Goal: Information Seeking & Learning: Check status

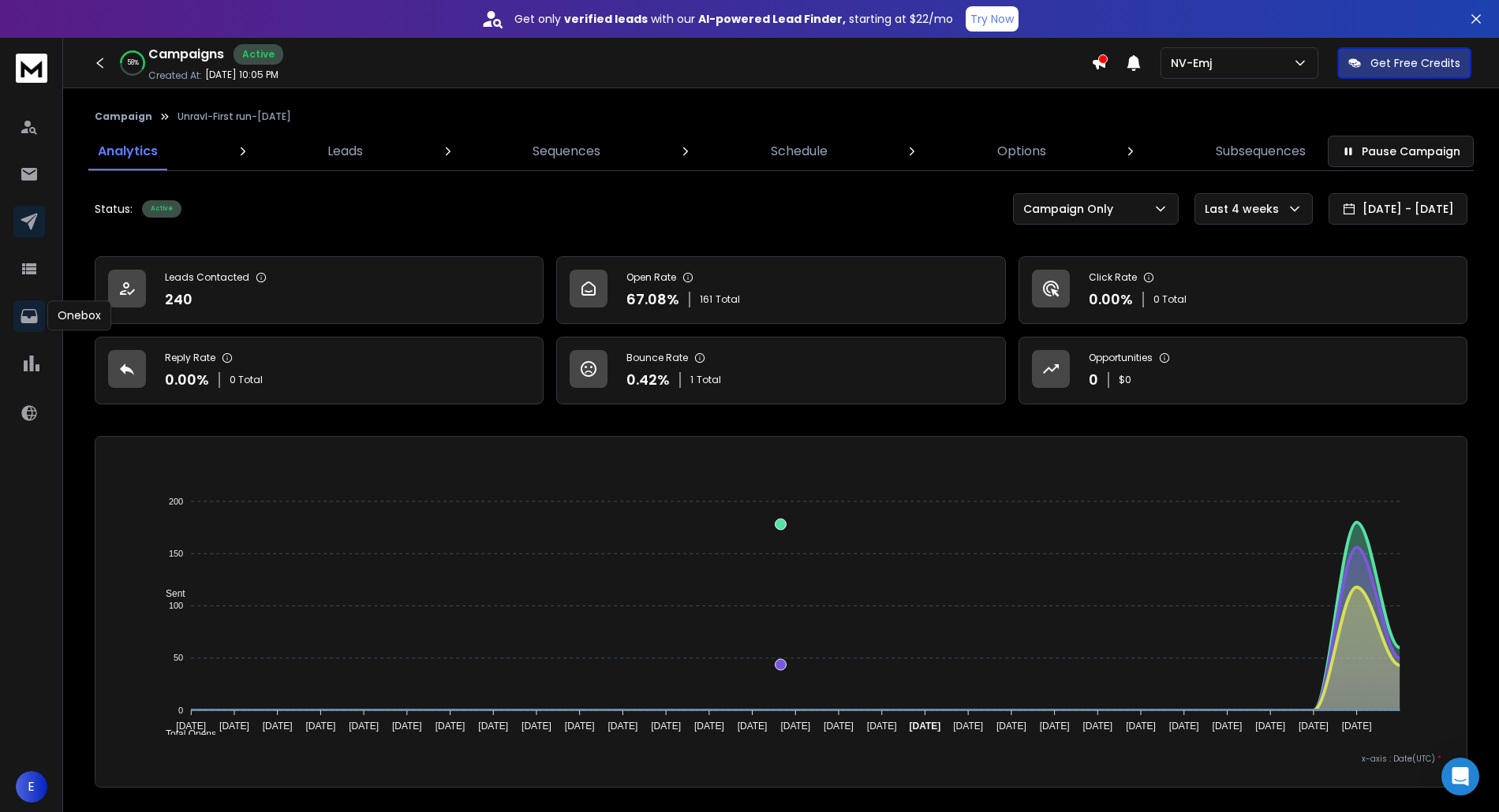
click at [27, 309] on icon at bounding box center [29, 316] width 17 height 14
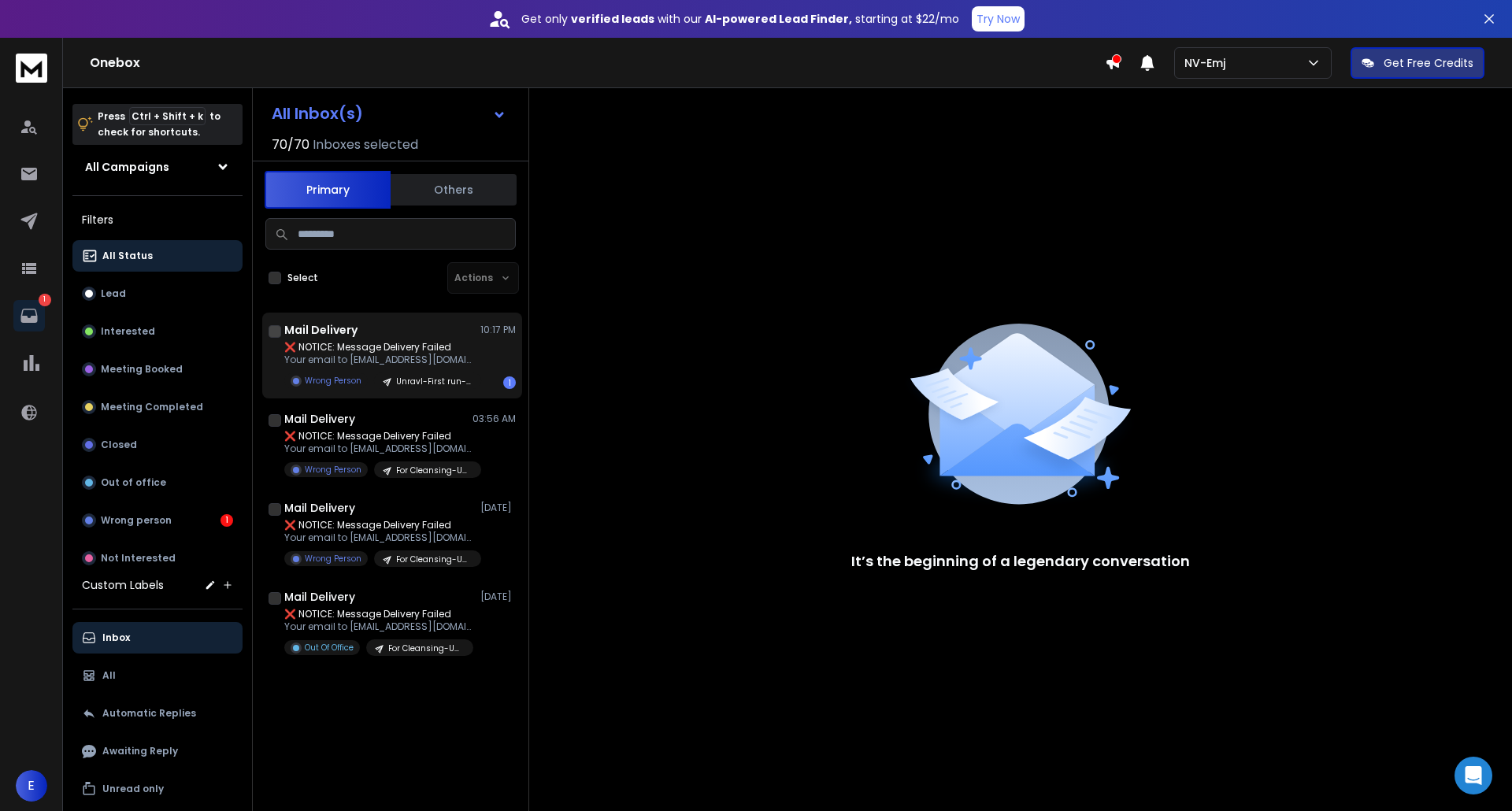
click at [391, 335] on div "Mail Delivery 10:17 PM" at bounding box center [400, 330] width 231 height 16
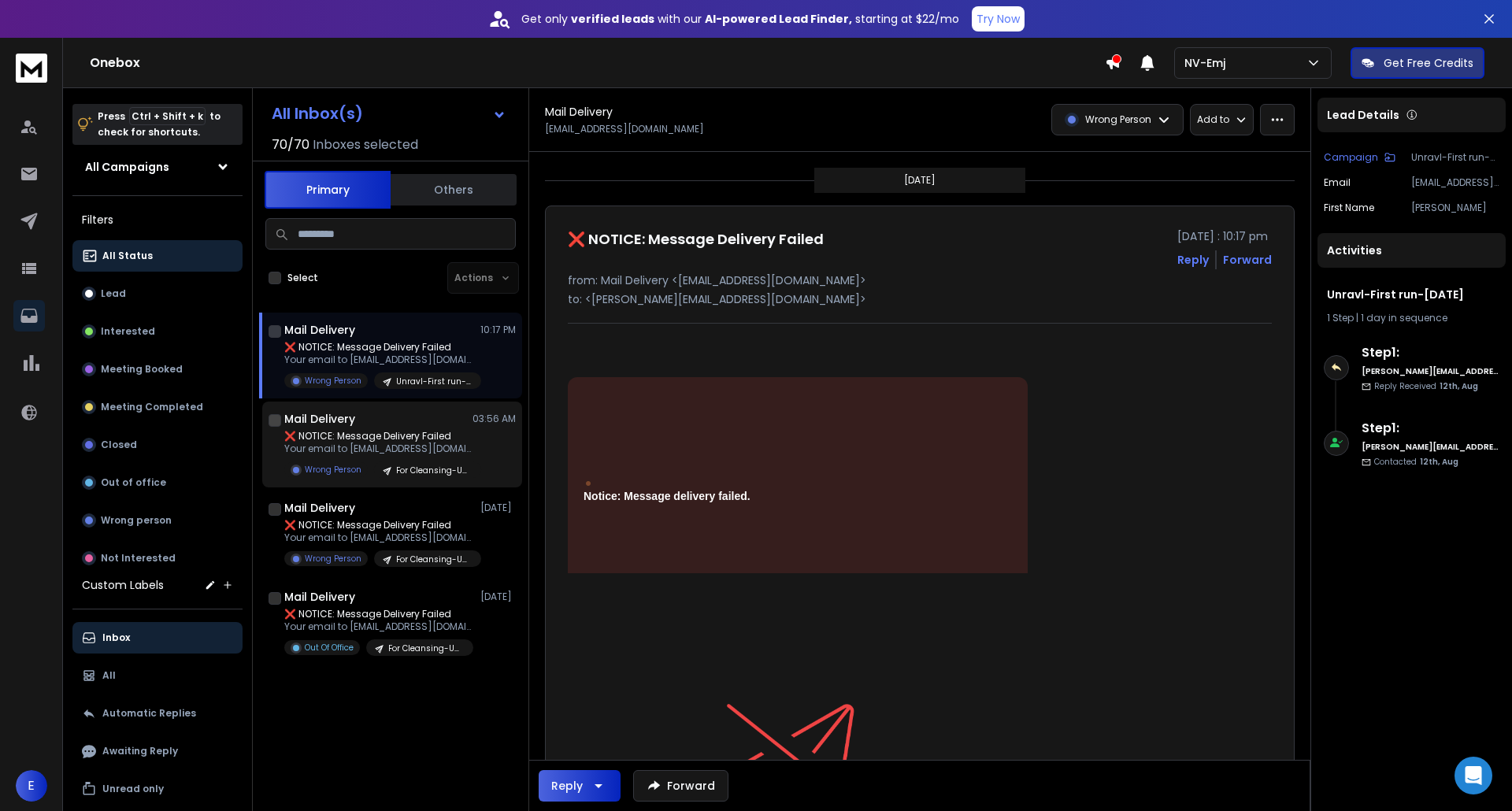
click at [385, 411] on div "Mail Delivery 03:56 AM" at bounding box center [400, 419] width 231 height 16
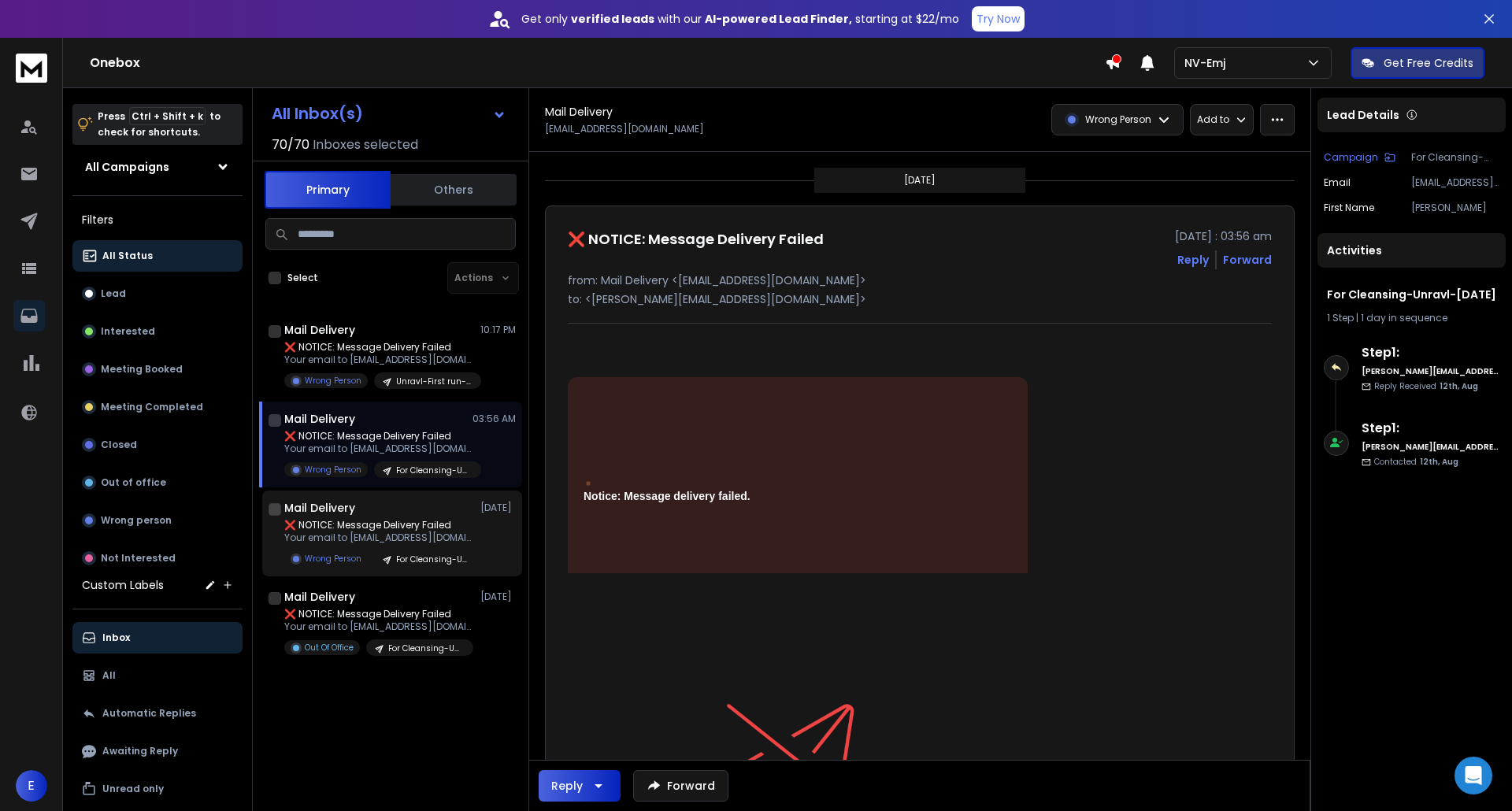
click at [413, 508] on div "Mail Delivery [DATE]" at bounding box center [400, 508] width 231 height 16
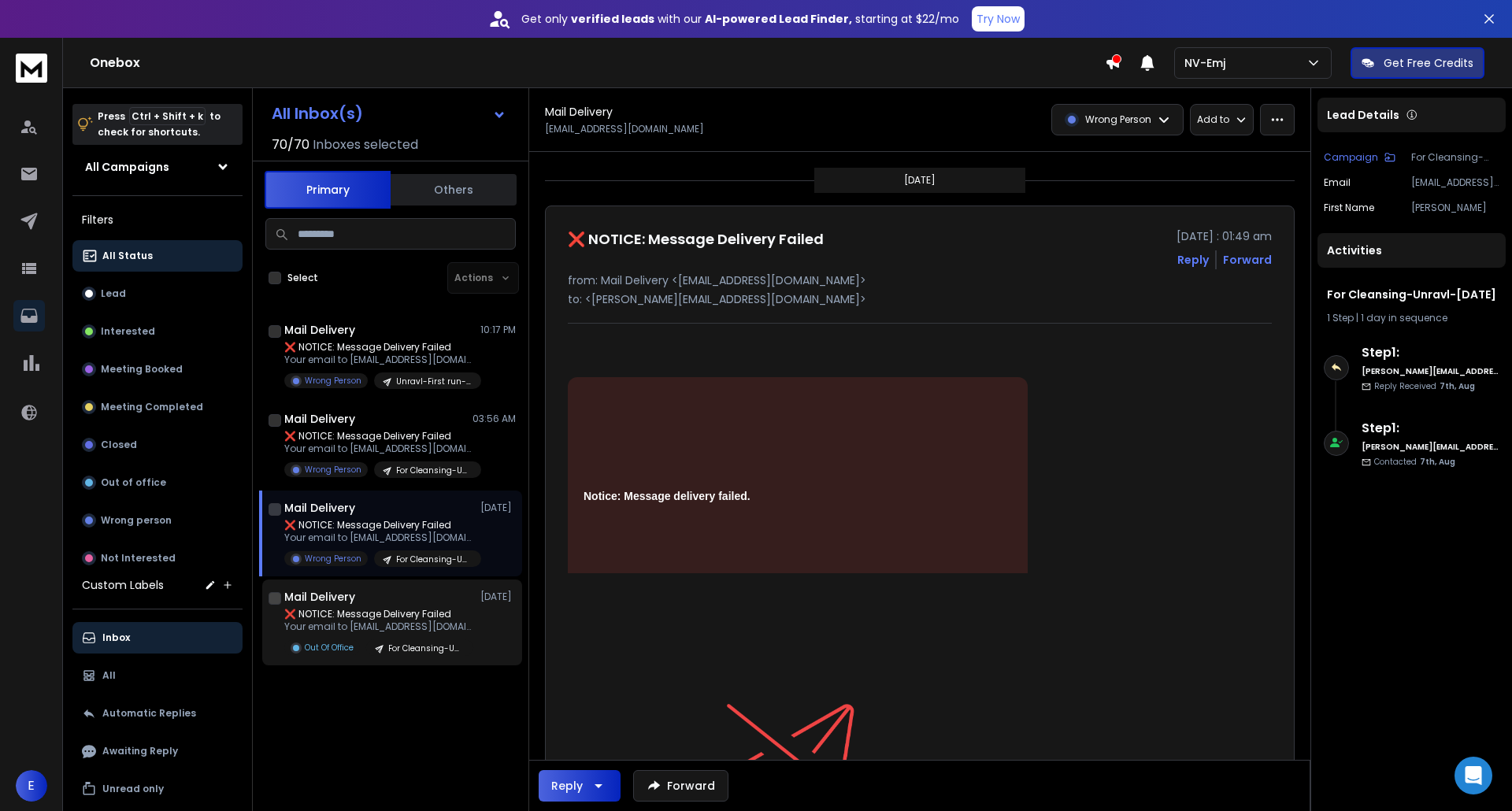
click at [372, 598] on div "Mail Delivery [DATE]" at bounding box center [400, 597] width 231 height 16
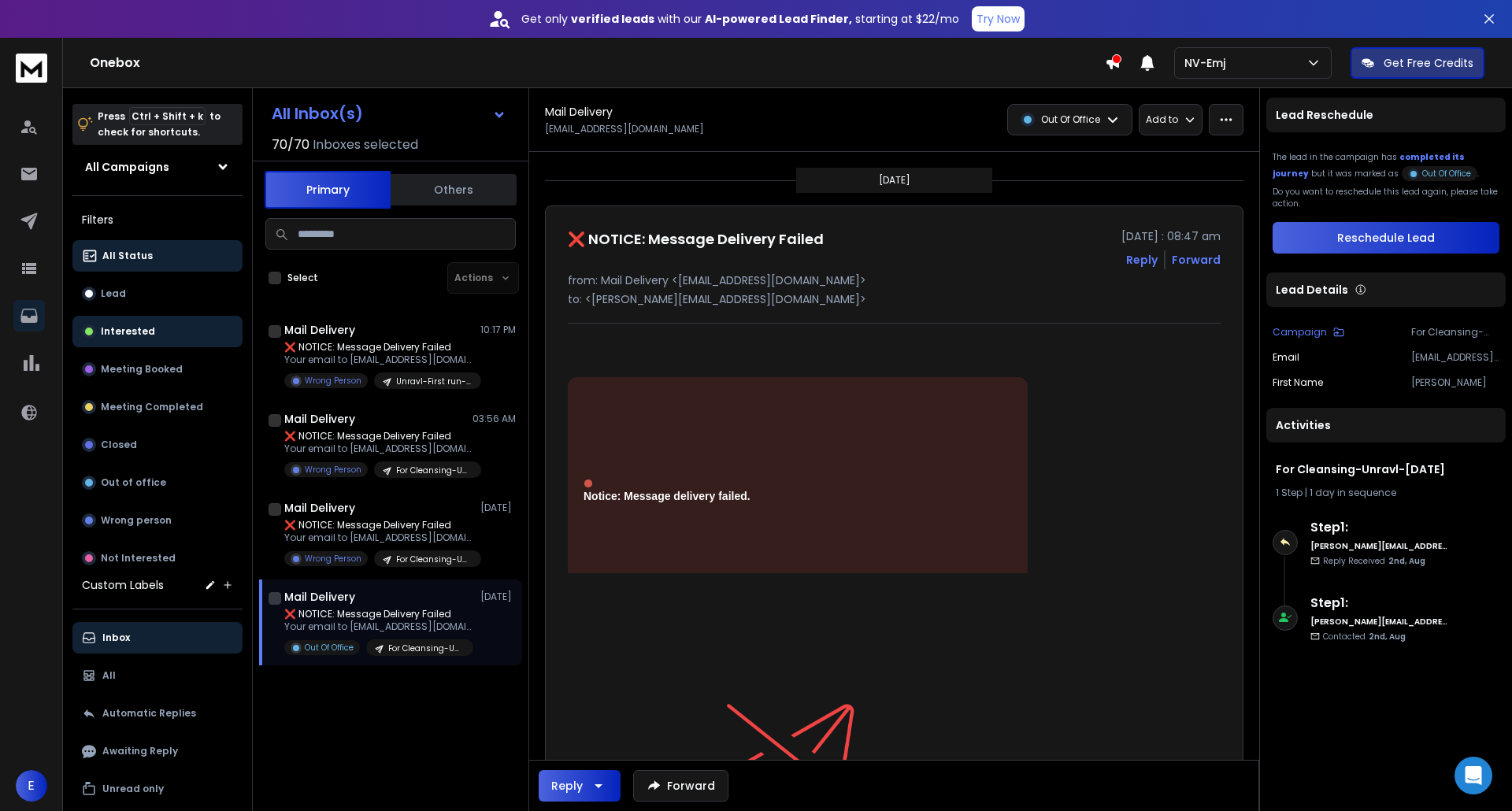
click at [140, 331] on p "Interested" at bounding box center [128, 331] width 54 height 13
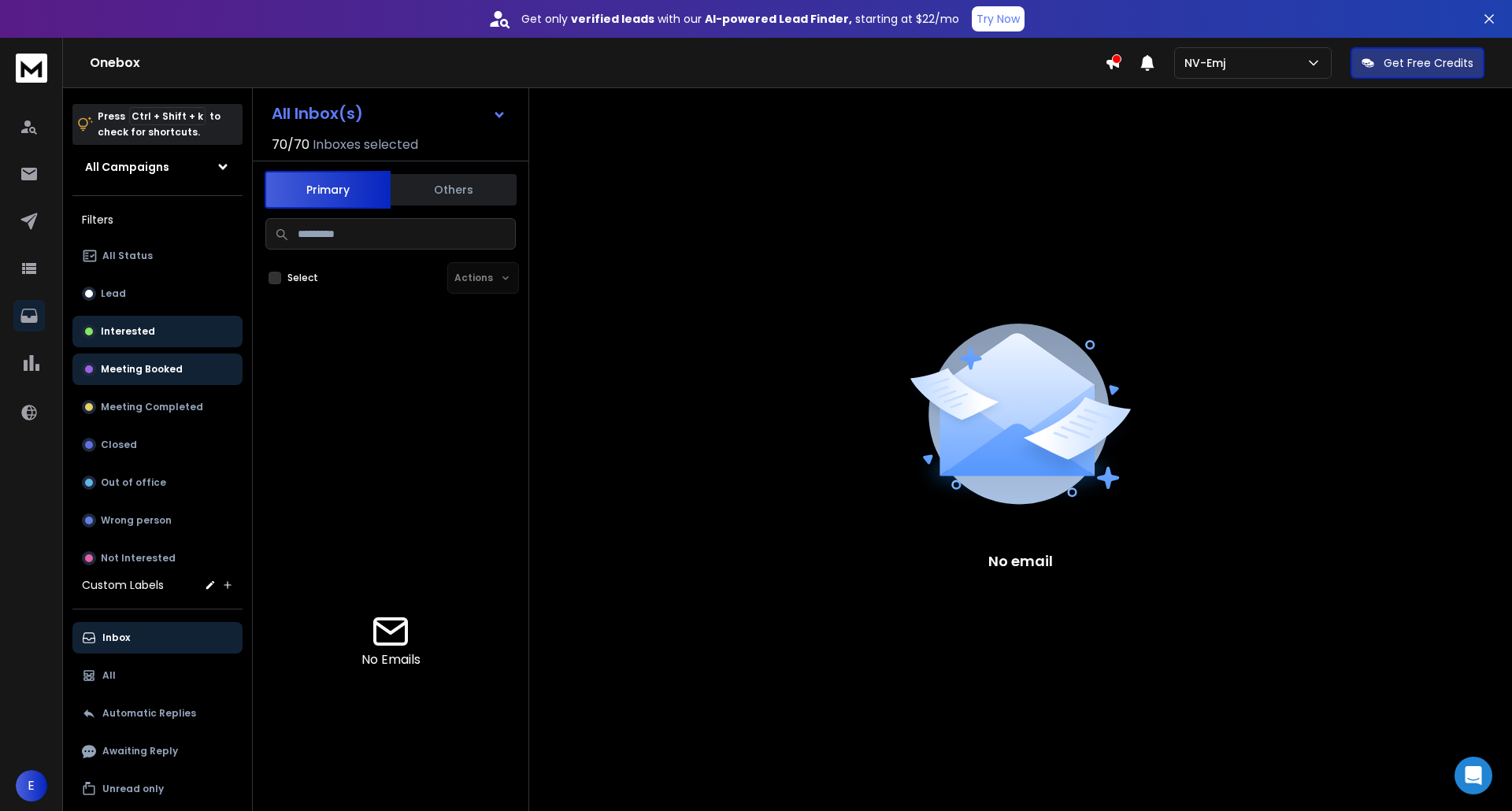
click at [162, 370] on p "Meeting Booked" at bounding box center [141, 369] width 82 height 13
click at [164, 408] on p "Meeting Completed" at bounding box center [152, 407] width 102 height 13
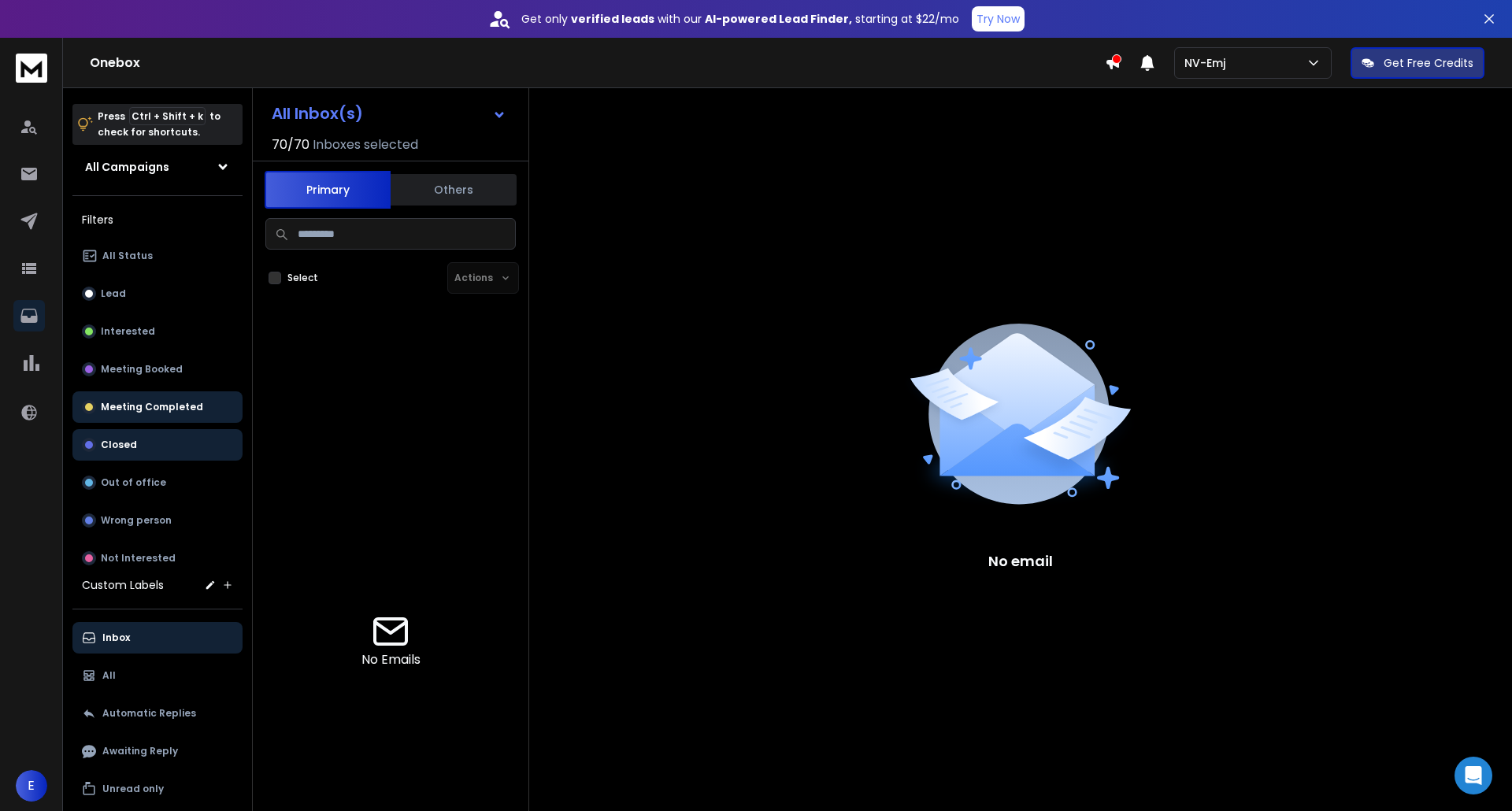
click at [161, 451] on button "Closed" at bounding box center [158, 445] width 170 height 31
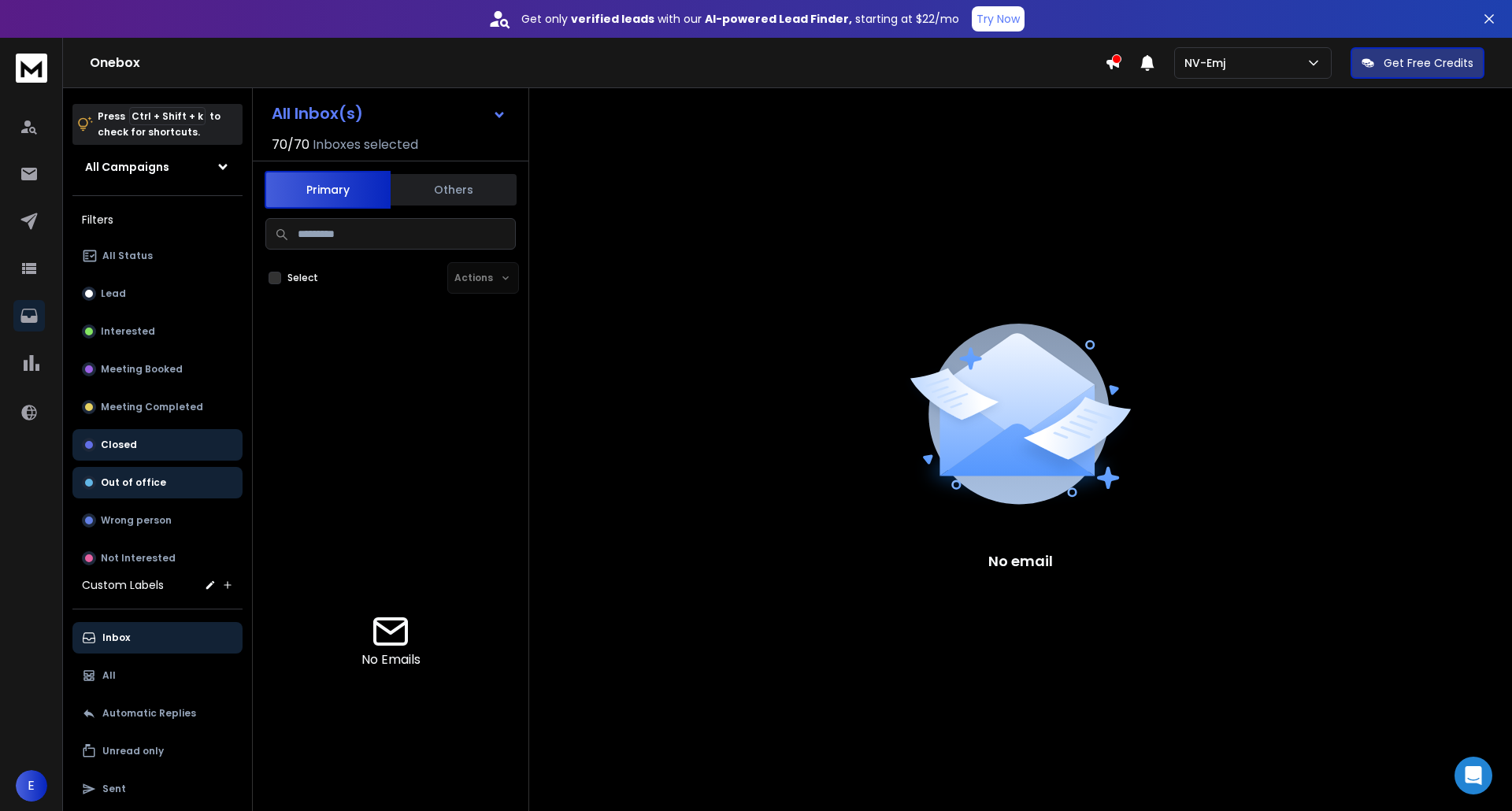
click at [152, 490] on button "Out of office" at bounding box center [158, 482] width 170 height 31
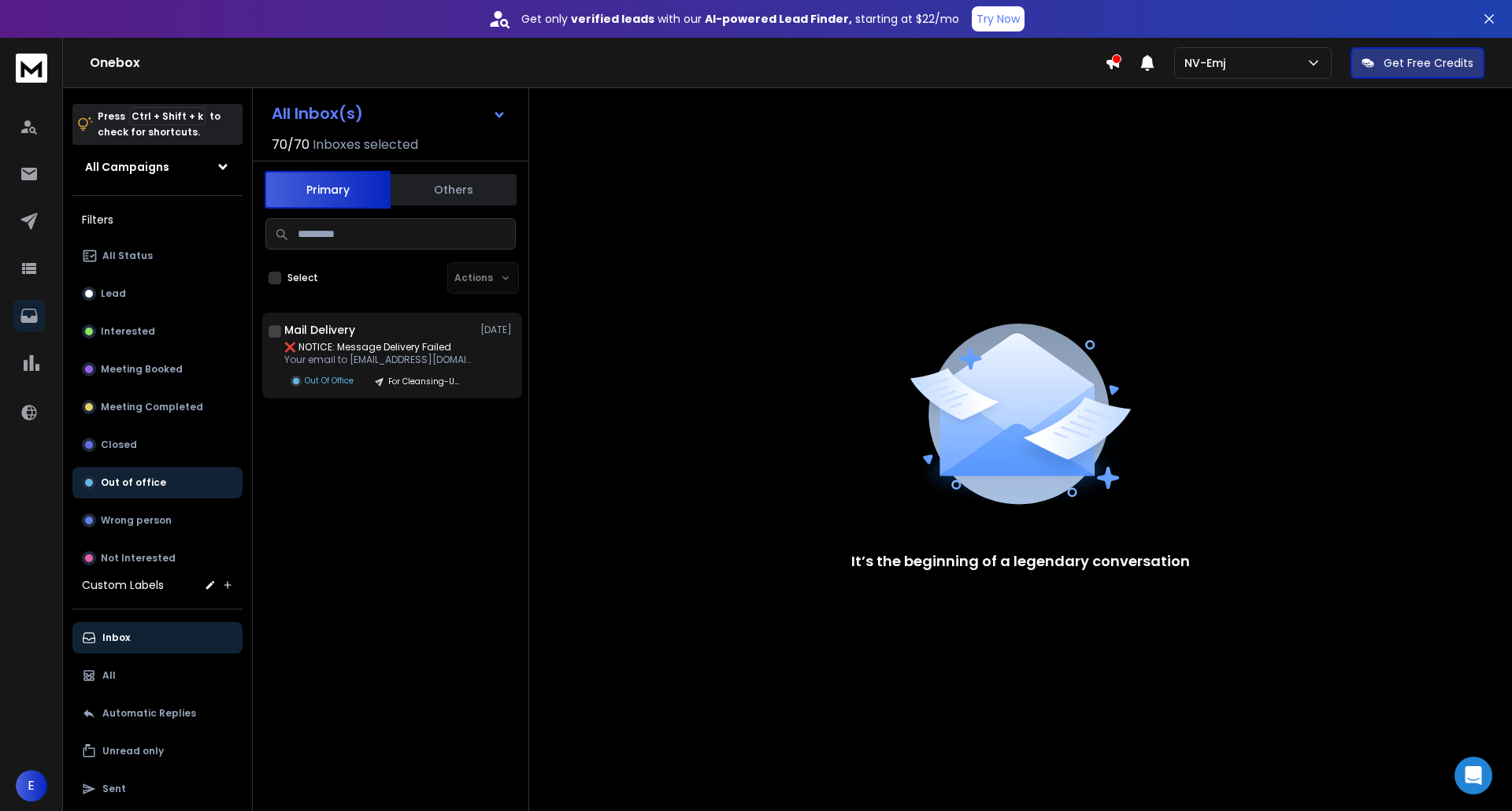
click at [390, 341] on p "❌ NOTICE: Message Delivery Failed" at bounding box center [379, 347] width 189 height 13
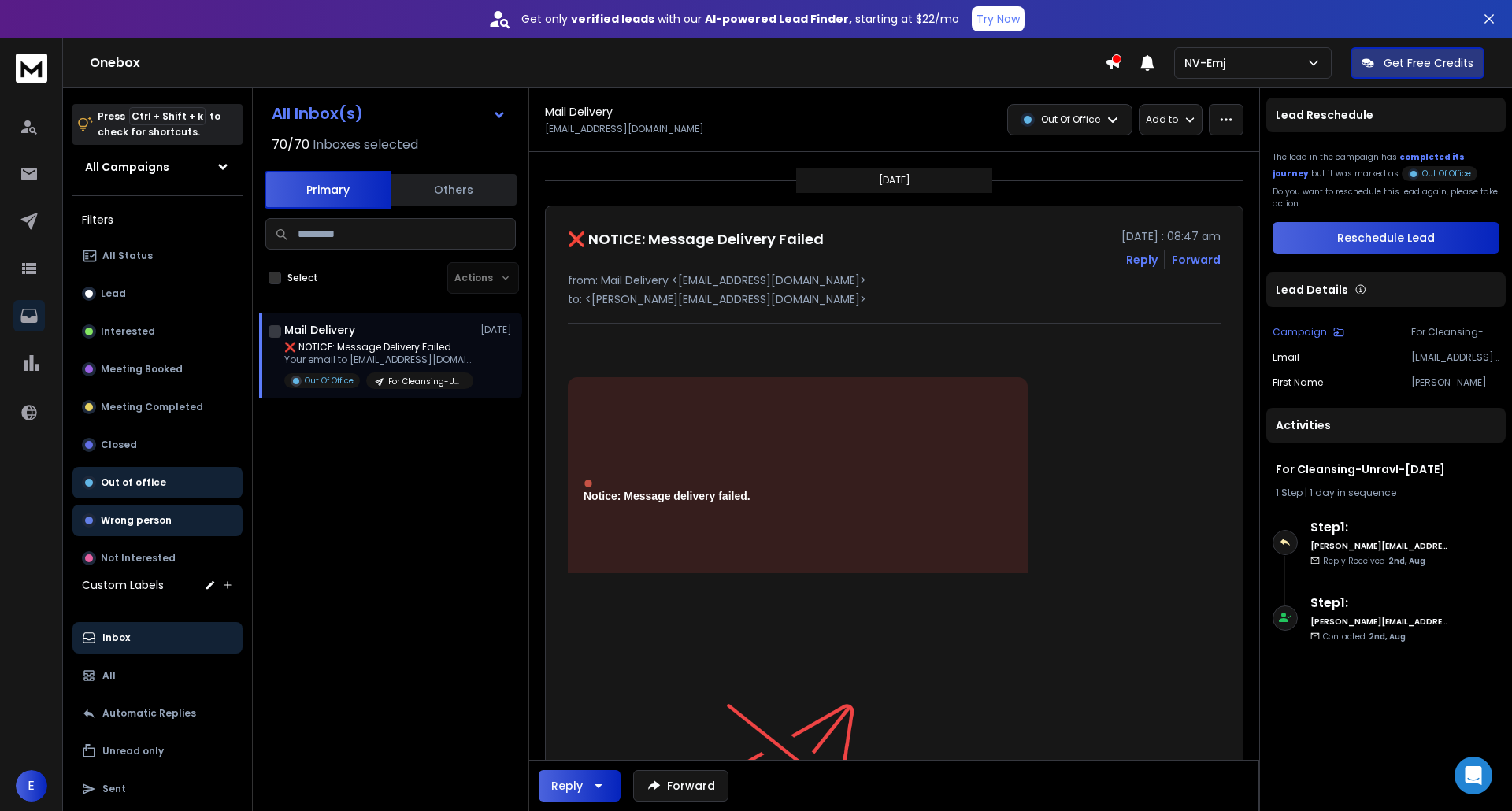
click at [150, 514] on p "Wrong person" at bounding box center [136, 520] width 71 height 13
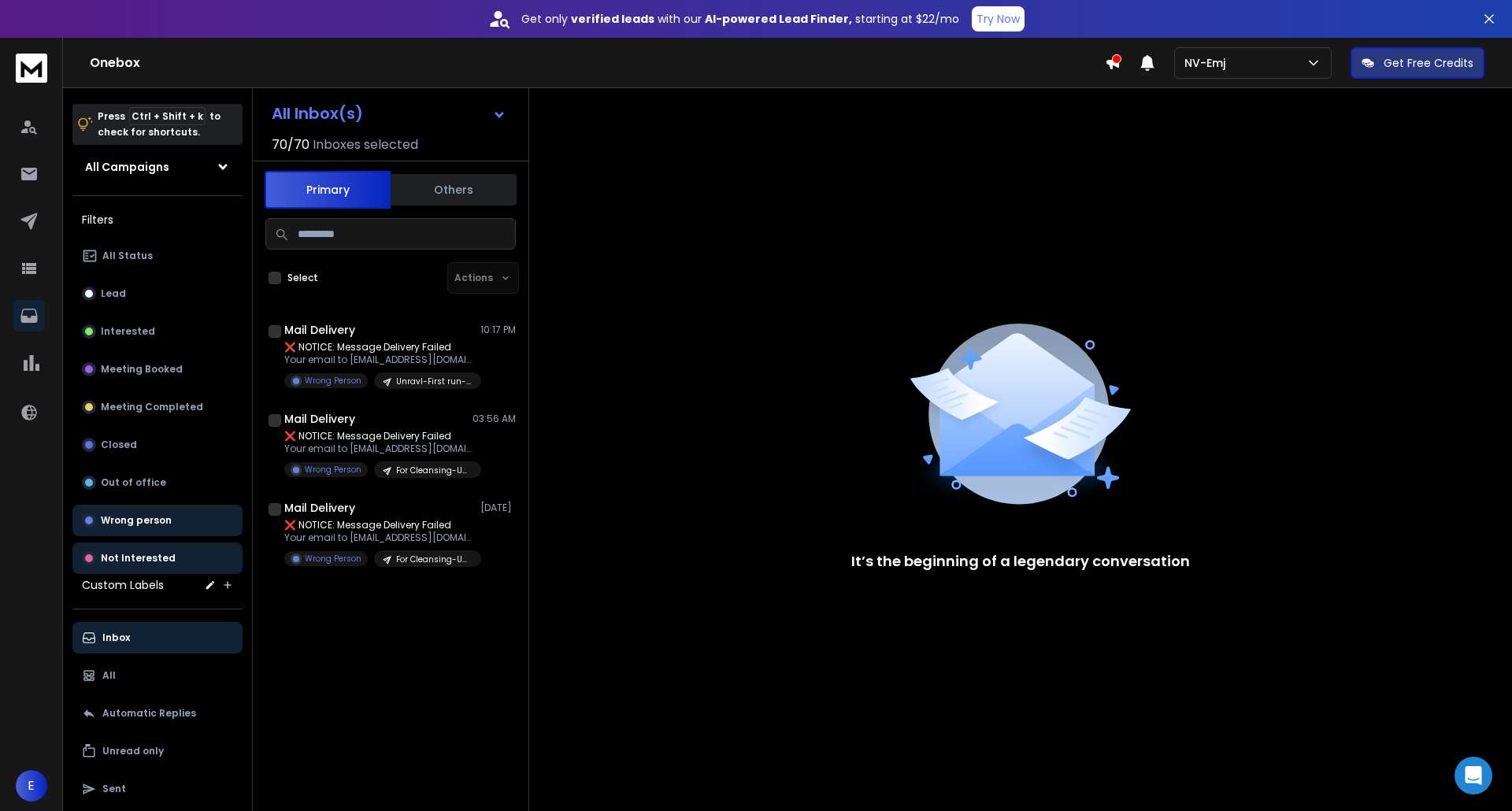
click at [148, 549] on button "Not Interested" at bounding box center [158, 558] width 170 height 31
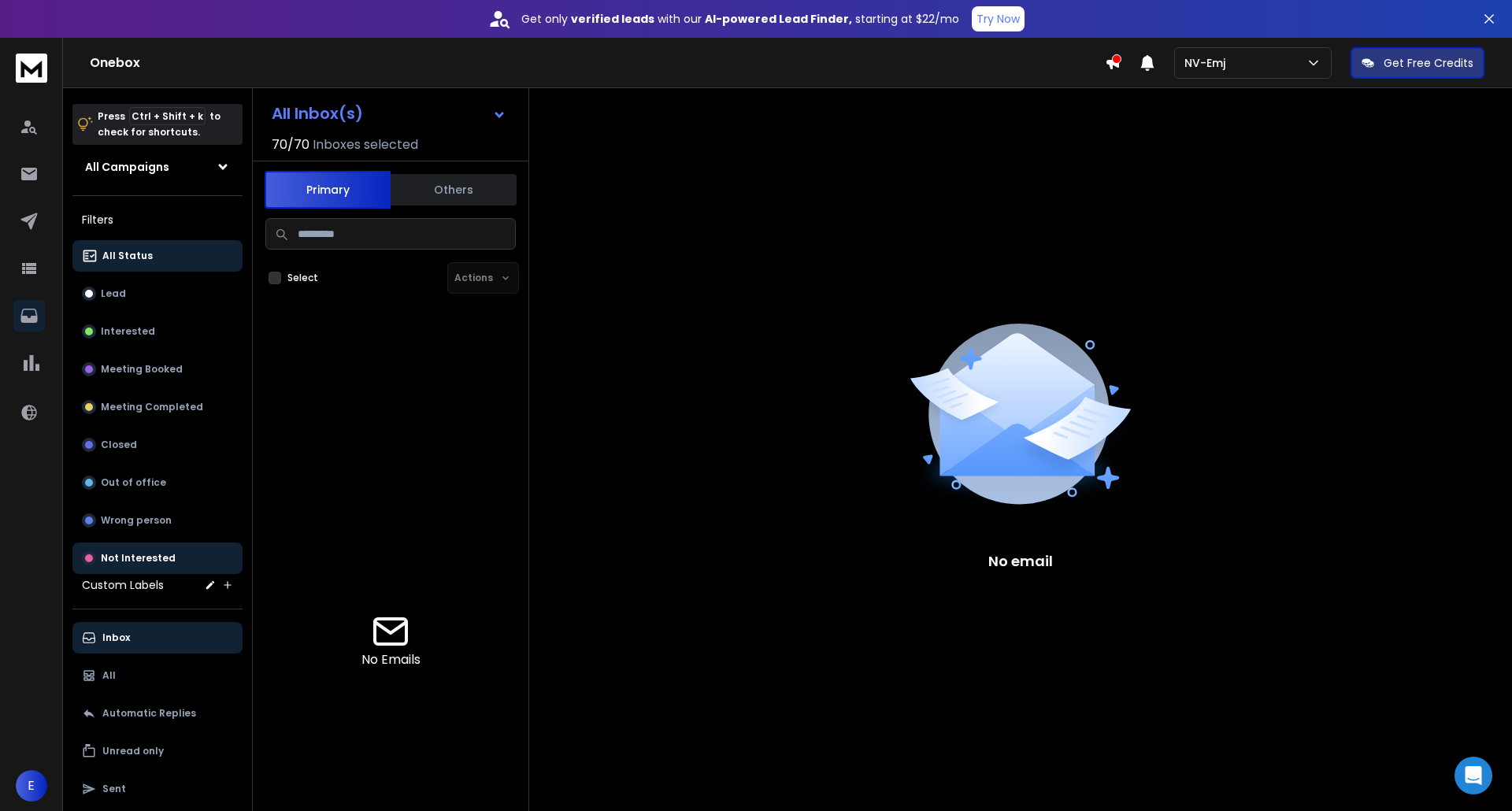
click at [162, 253] on button "All Status" at bounding box center [158, 255] width 170 height 31
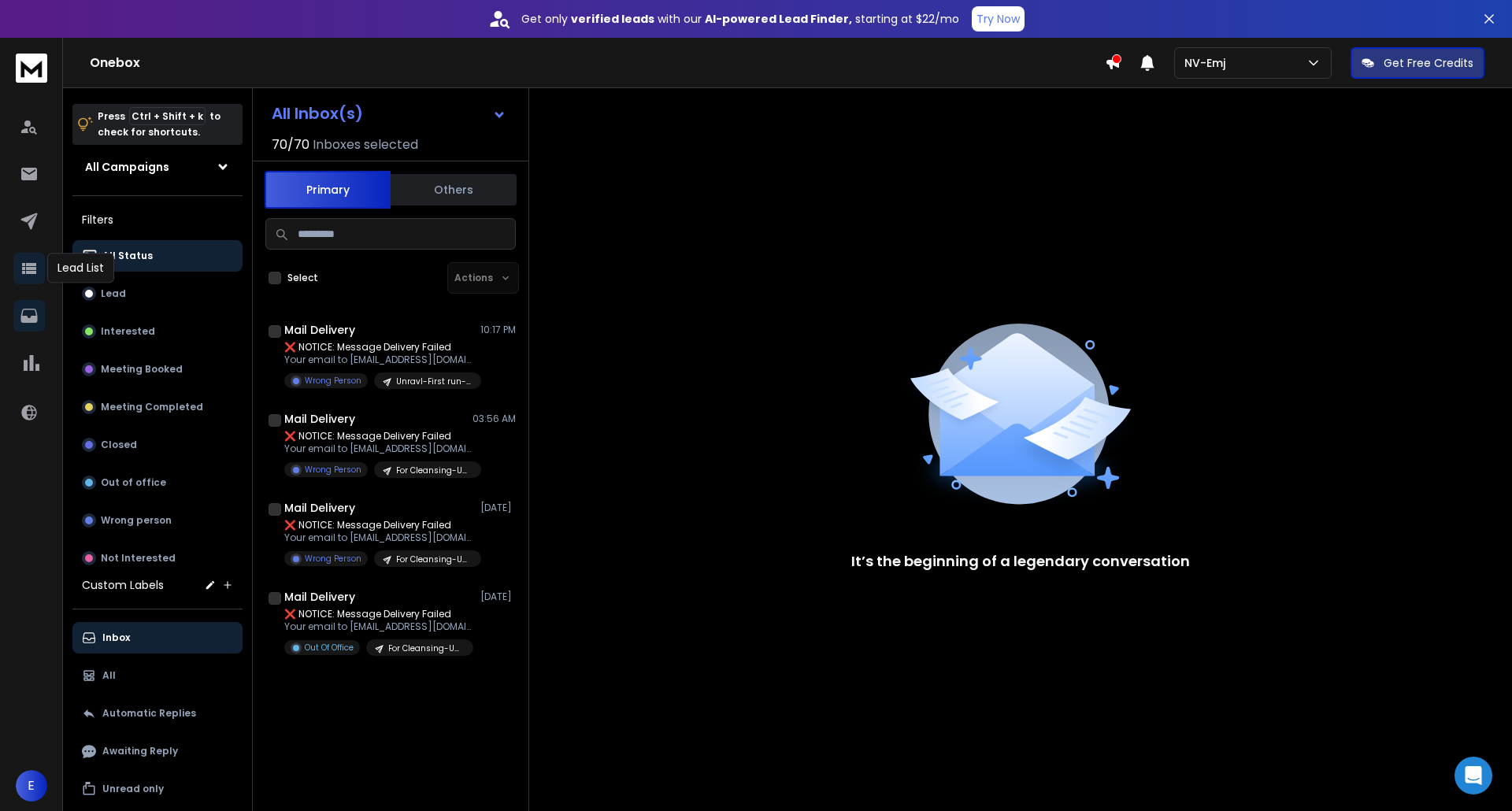
click at [33, 269] on icon at bounding box center [29, 268] width 14 height 11
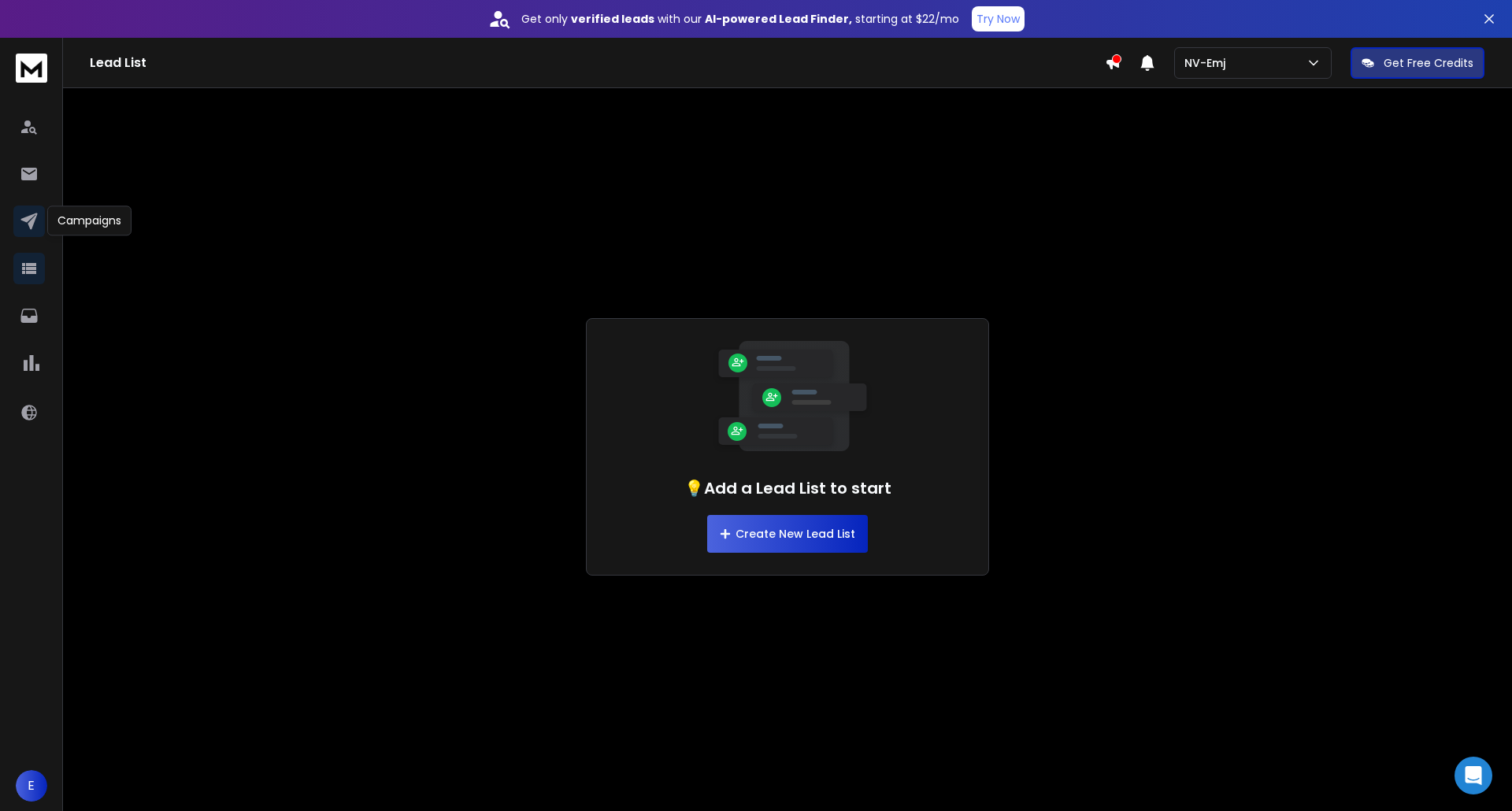
click at [29, 219] on icon at bounding box center [29, 221] width 17 height 17
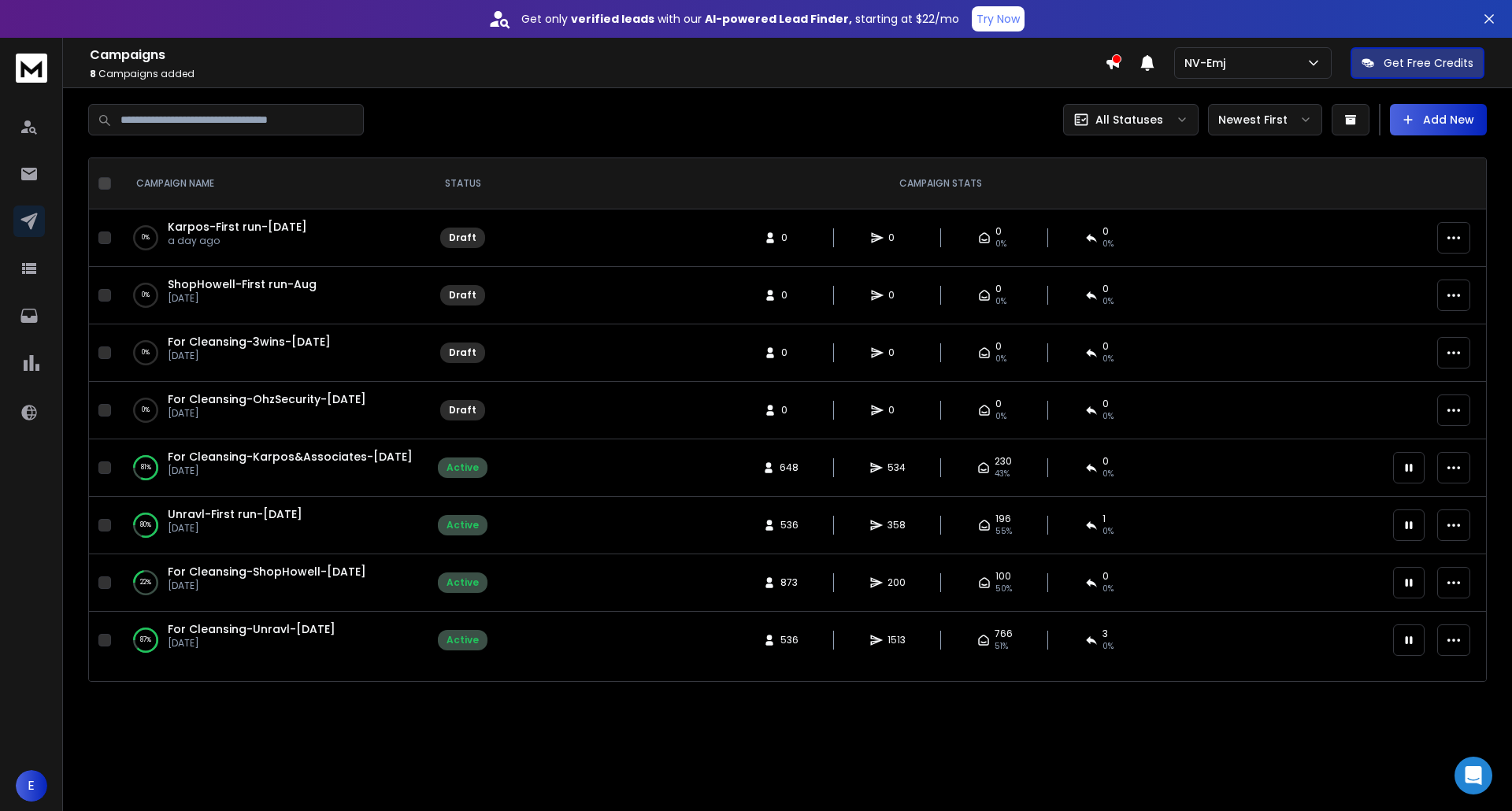
click at [350, 467] on p "[DATE]" at bounding box center [290, 470] width 245 height 13
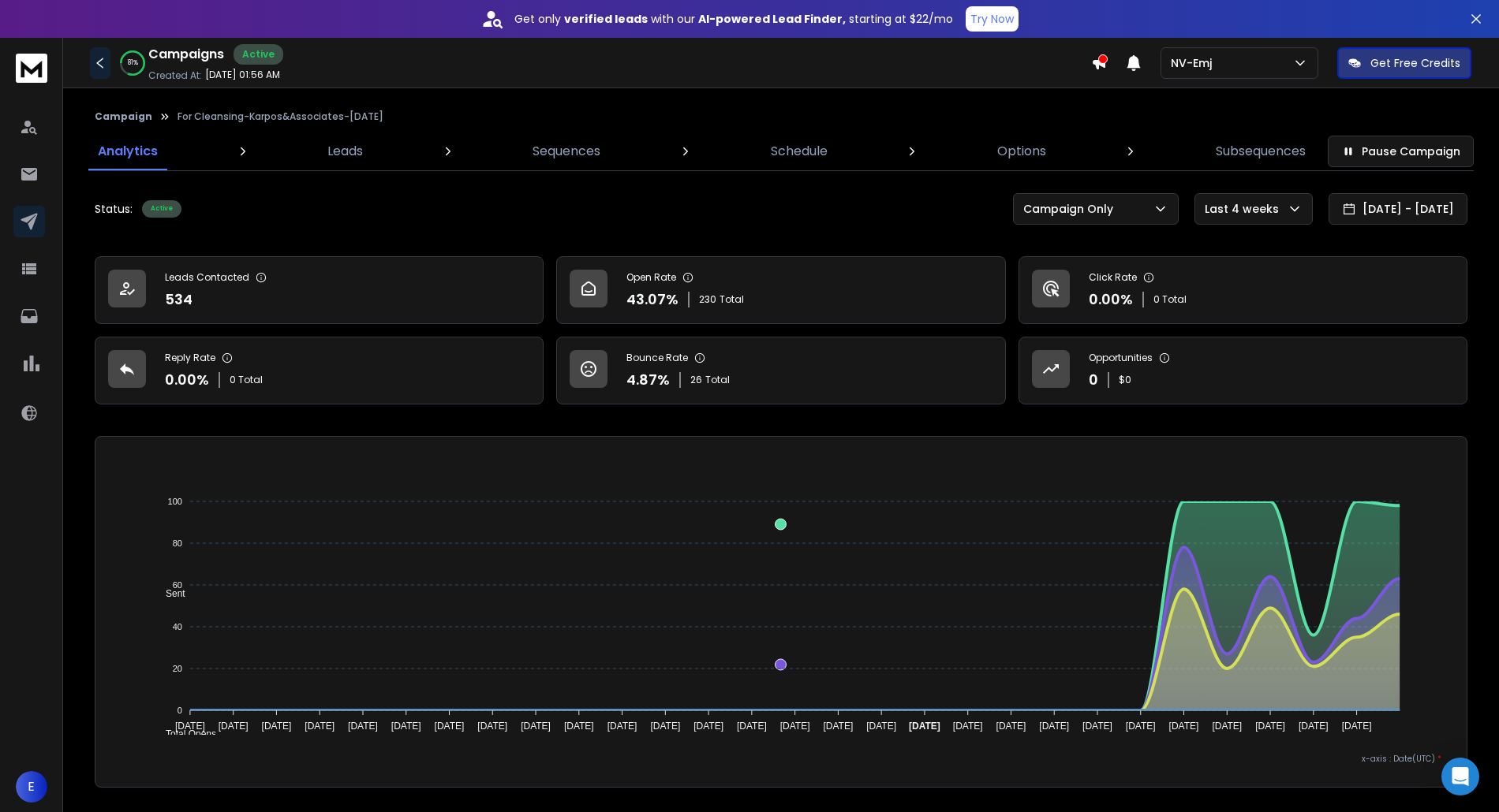
click at [105, 61] on icon at bounding box center [100, 63] width 14 height 14
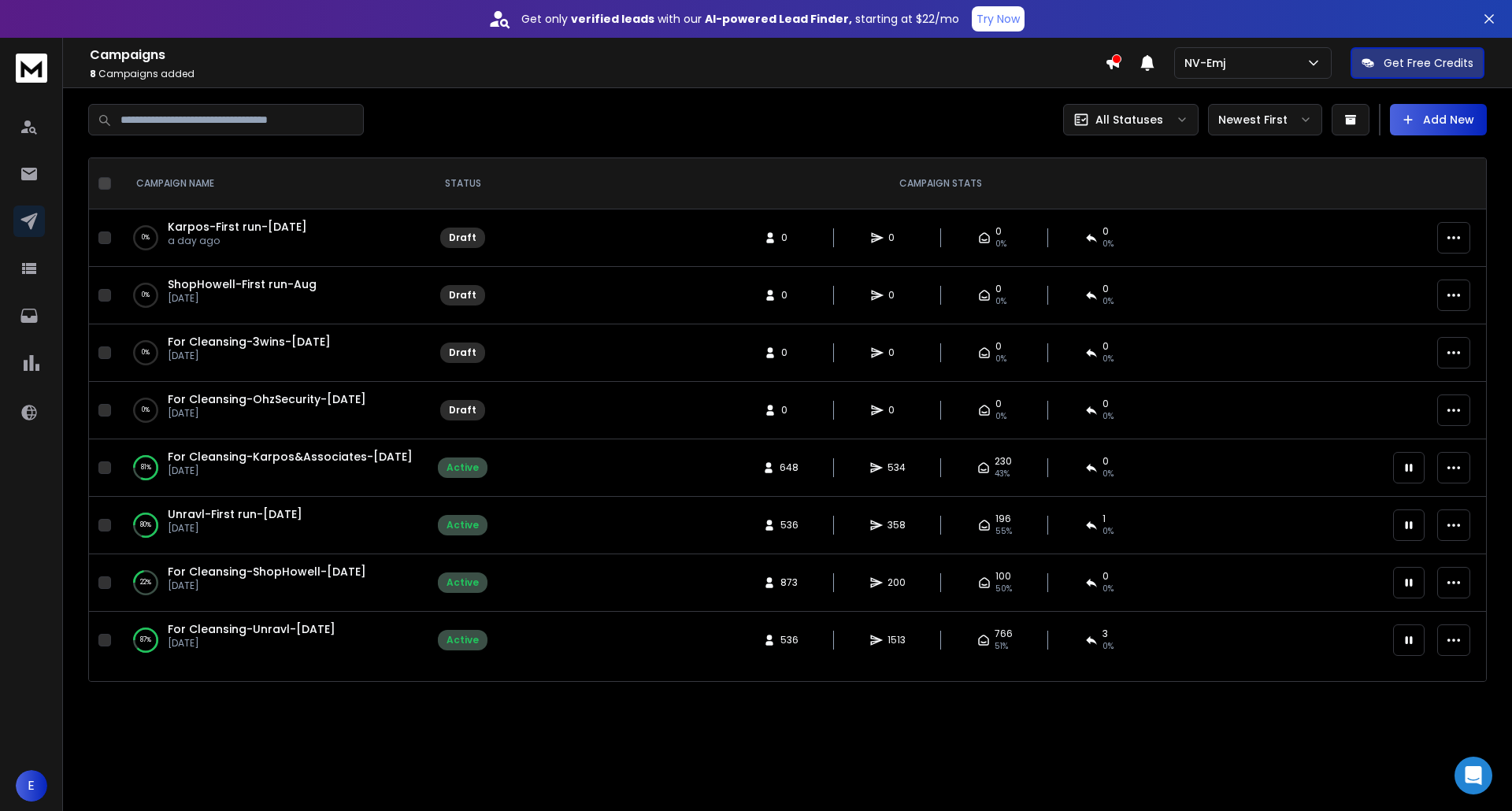
click at [330, 519] on div "80 % Unravl-First run-[DATE] [DATE]" at bounding box center [273, 525] width 280 height 38
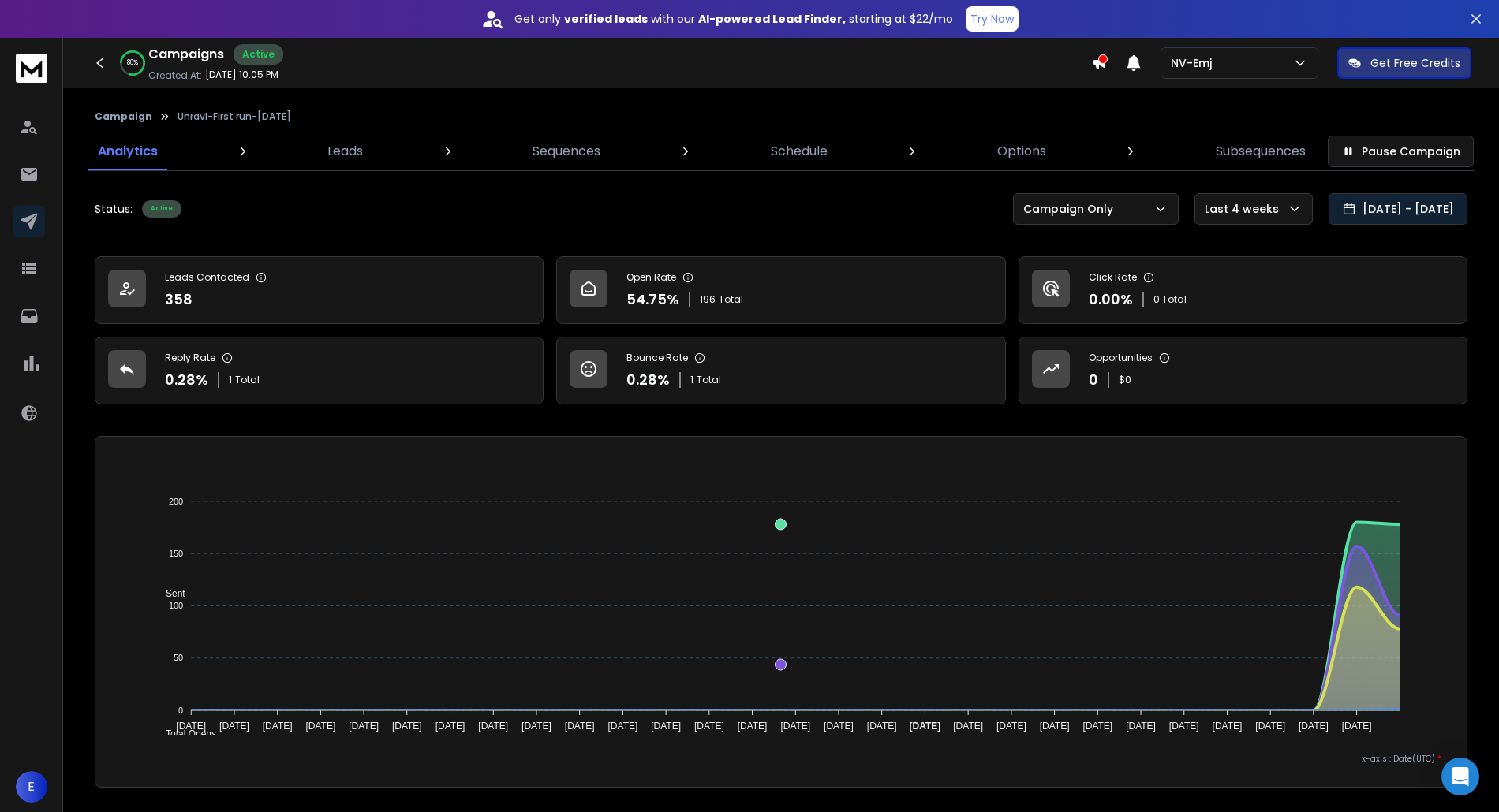
click at [1390, 211] on button "[DATE] - [DATE]" at bounding box center [1398, 209] width 139 height 31
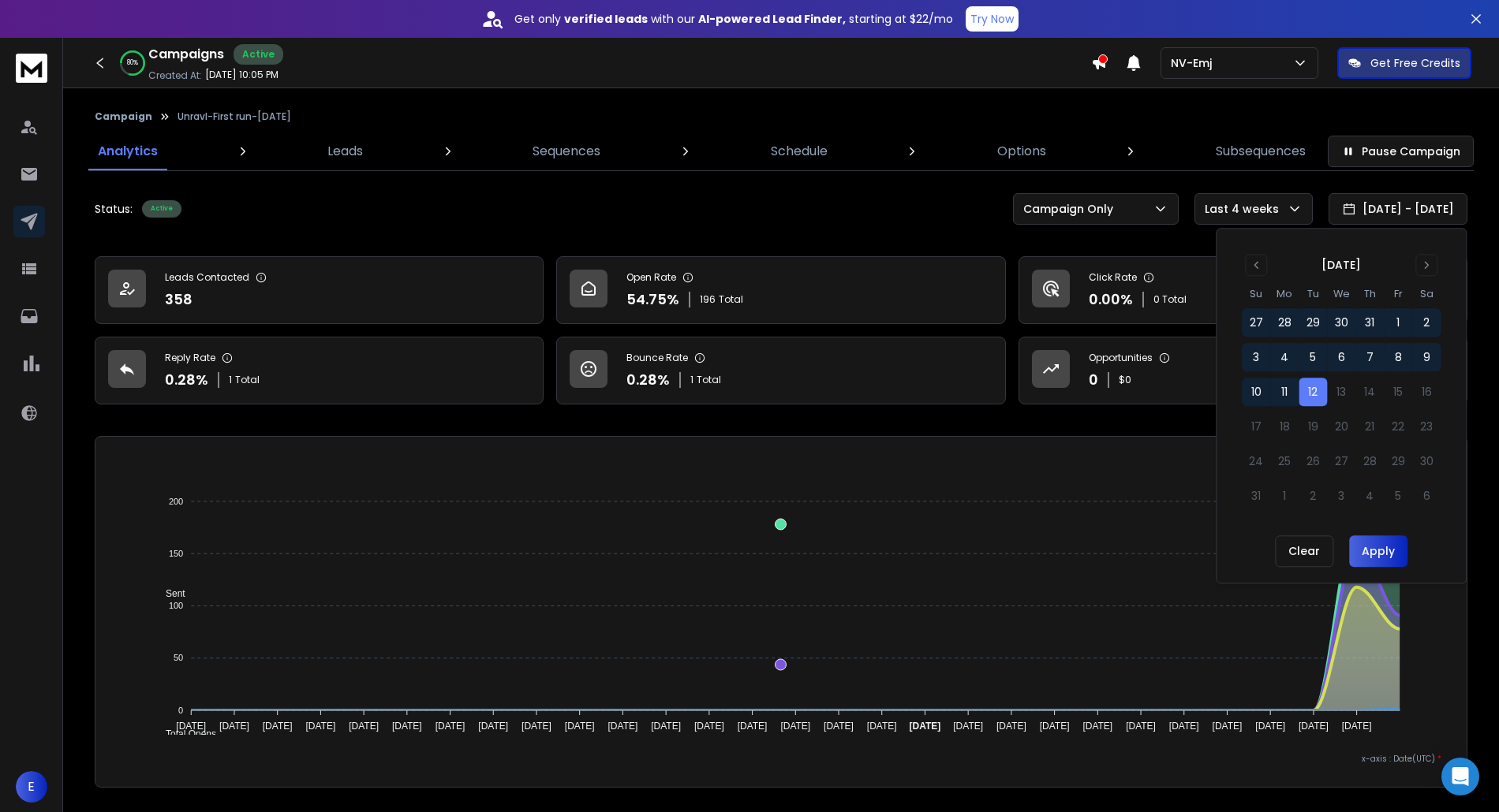
click at [1291, 389] on button "11" at bounding box center [1283, 392] width 28 height 28
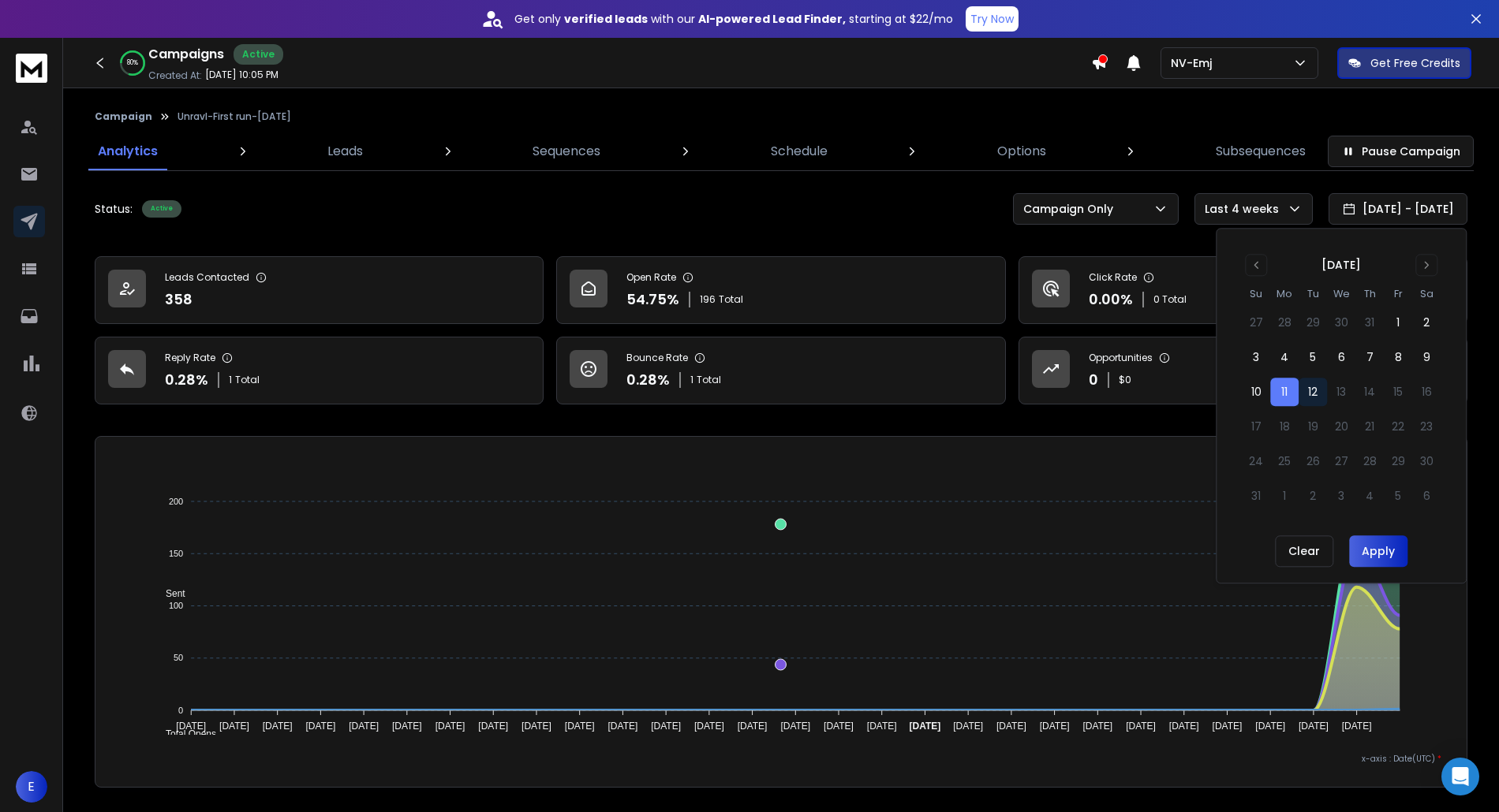
click at [1380, 546] on button "Apply" at bounding box center [1378, 552] width 59 height 31
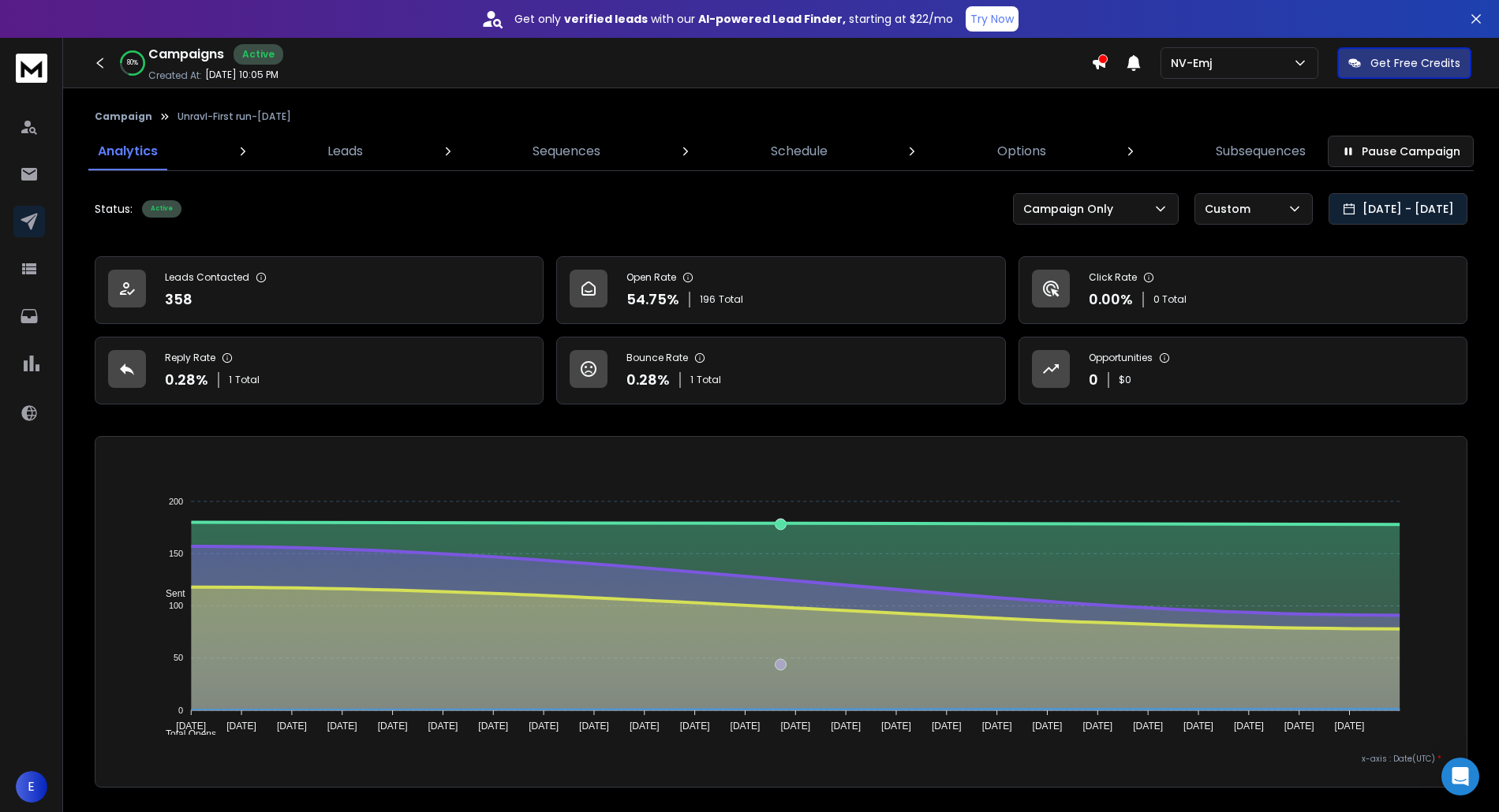
click at [1352, 212] on button "[DATE] - [DATE]" at bounding box center [1398, 209] width 139 height 31
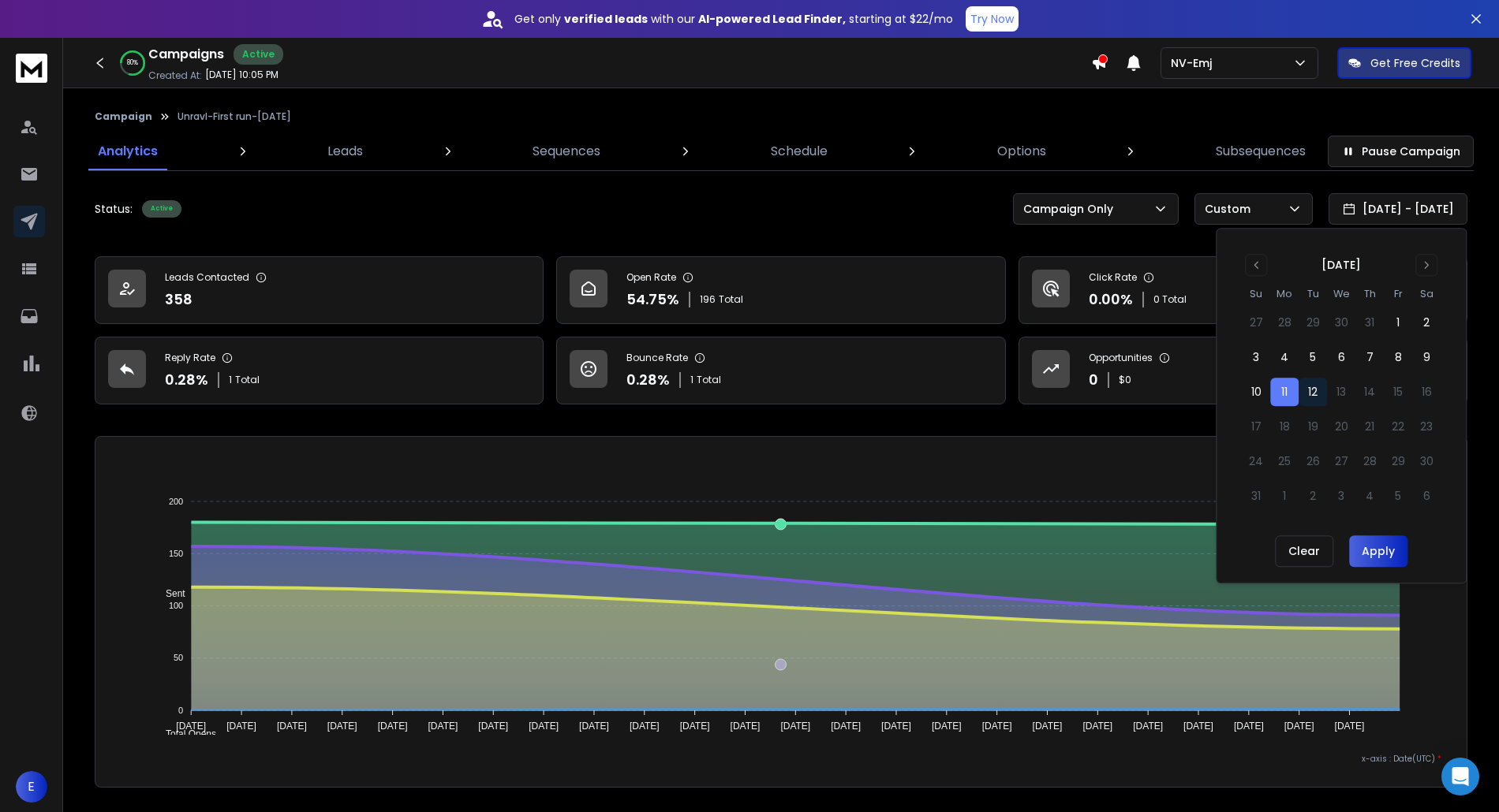
click at [1289, 388] on button "11" at bounding box center [1283, 392] width 28 height 28
click at [1285, 389] on button "11" at bounding box center [1283, 392] width 28 height 28
click at [1315, 395] on button "12" at bounding box center [1312, 392] width 28 height 28
click at [1288, 393] on button "11" at bounding box center [1283, 392] width 28 height 28
click at [1308, 392] on button "12" at bounding box center [1312, 392] width 28 height 28
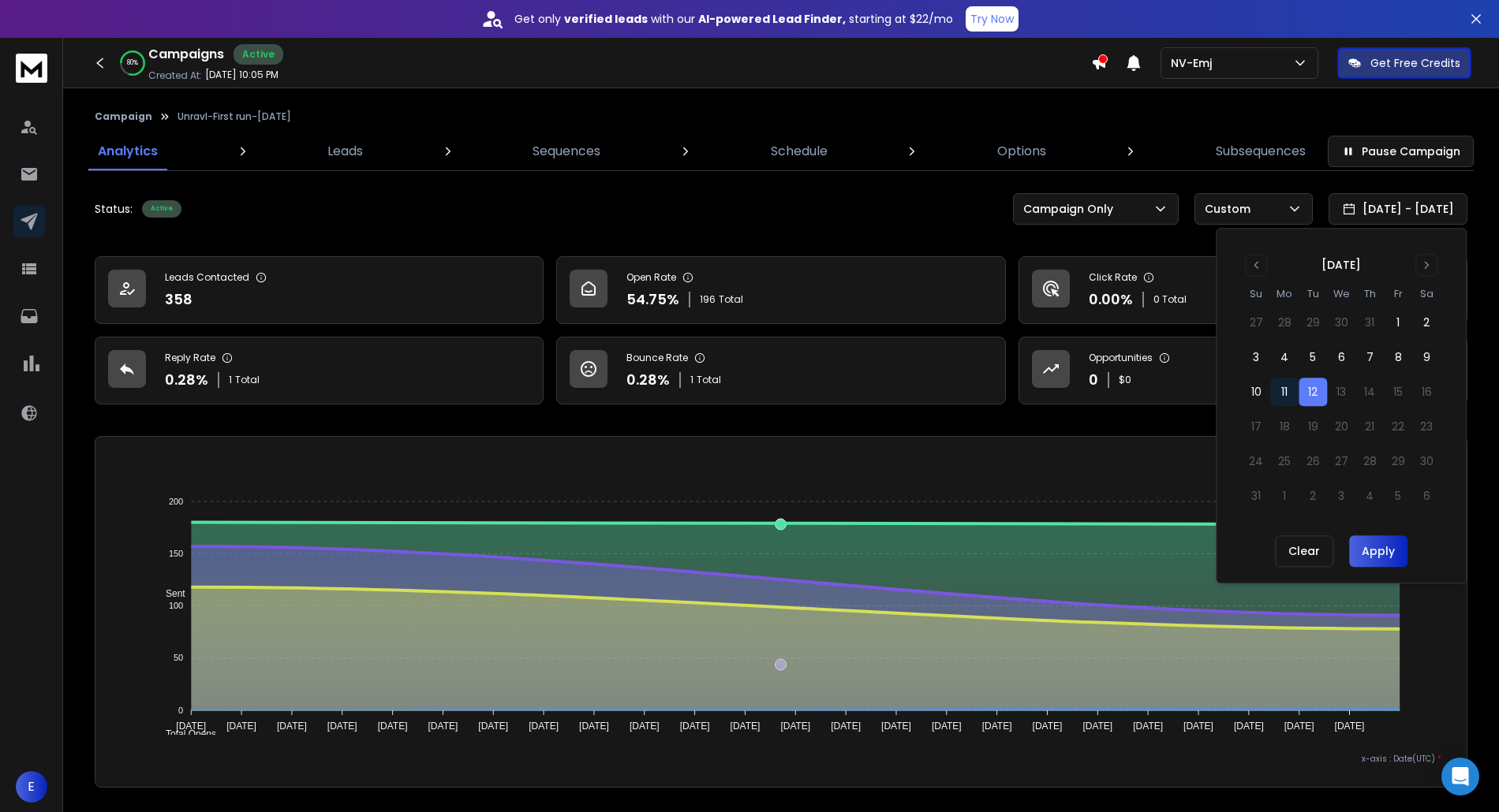
click at [1286, 392] on button "11" at bounding box center [1283, 392] width 28 height 28
click at [1281, 389] on button "11" at bounding box center [1283, 392] width 28 height 28
click at [1377, 550] on button "Apply" at bounding box center [1378, 552] width 59 height 31
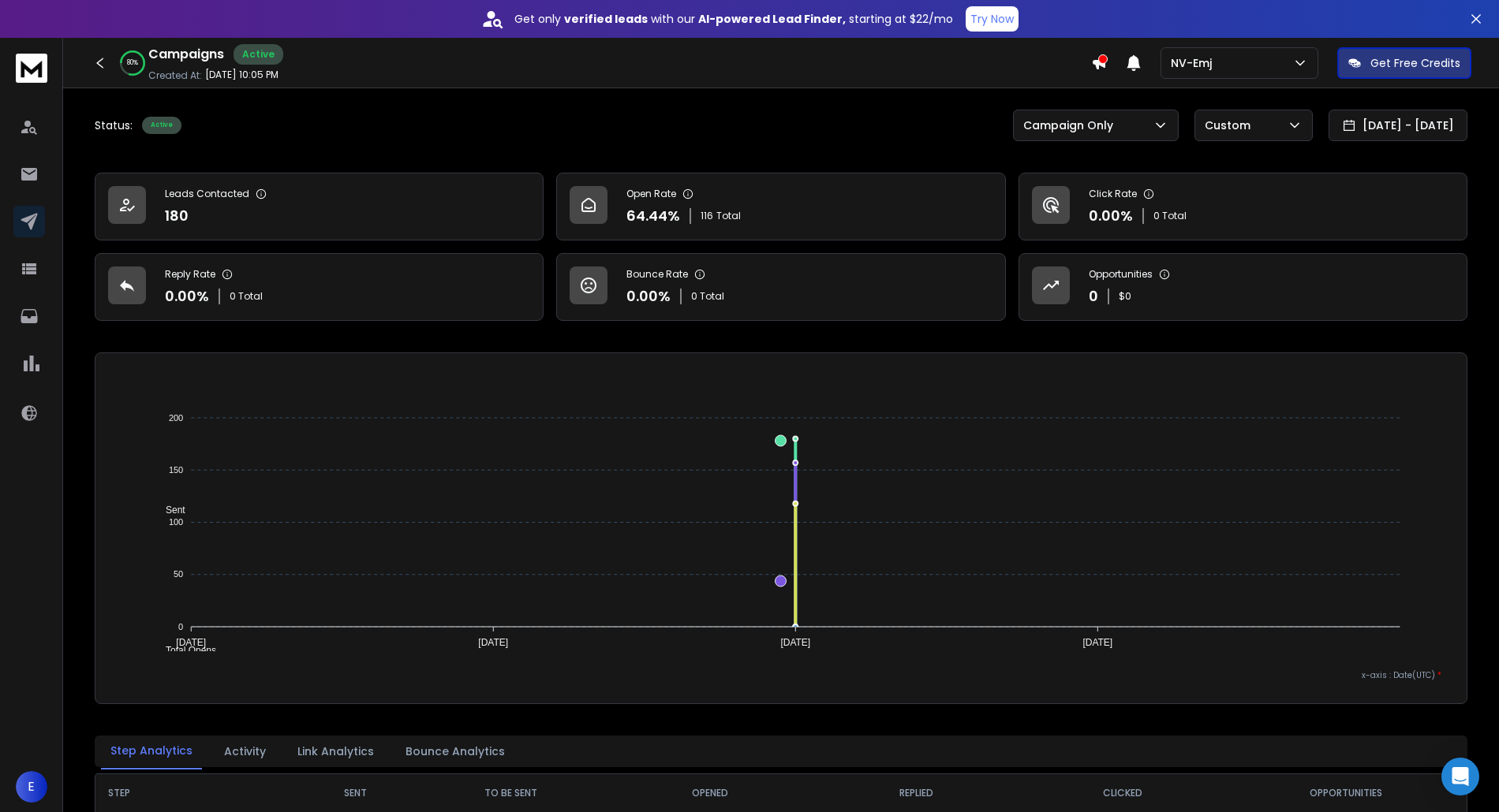
scroll to position [244, 0]
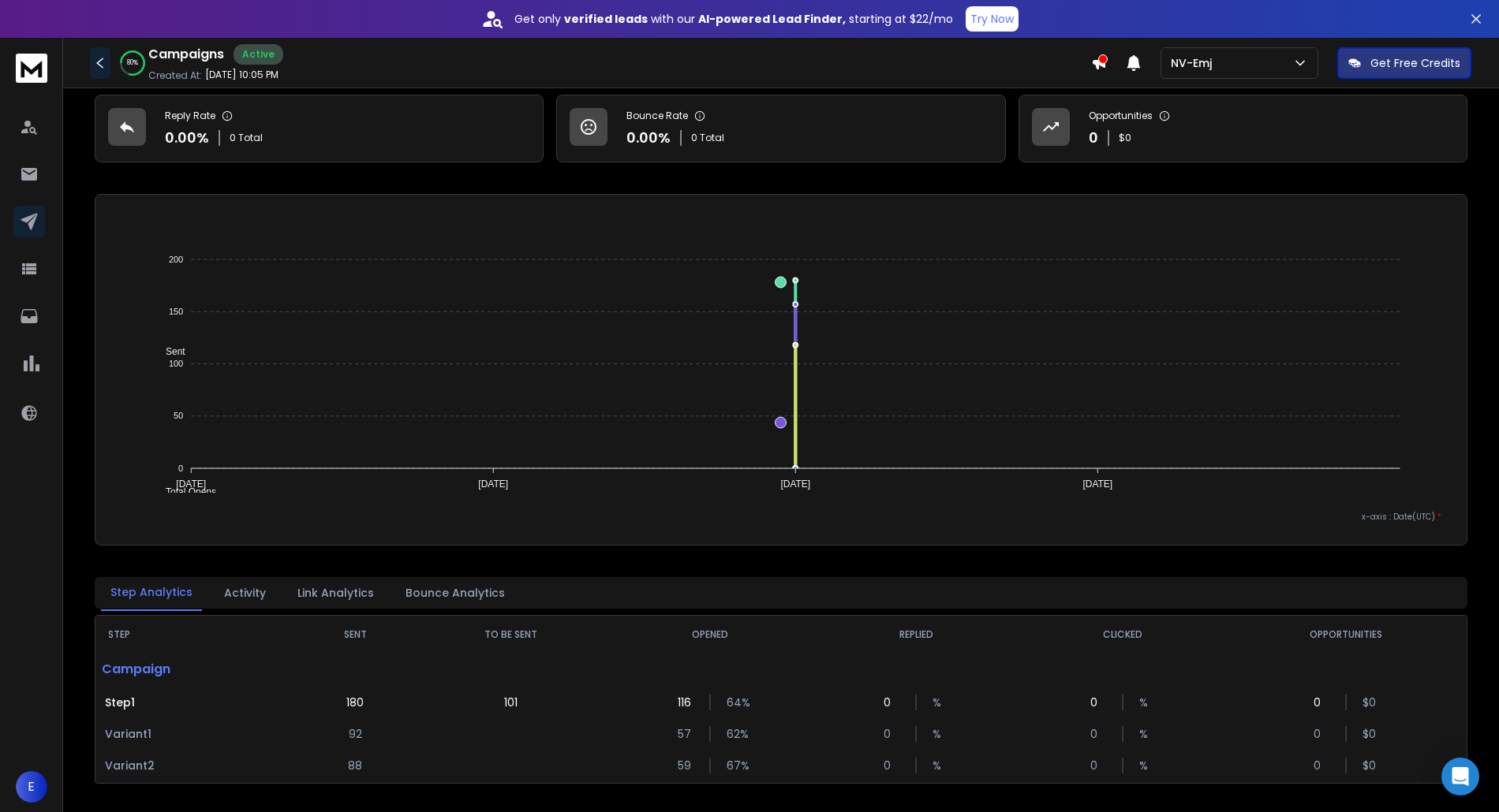
click at [105, 64] on icon at bounding box center [100, 63] width 14 height 14
